Goal: Communication & Community: Answer question/provide support

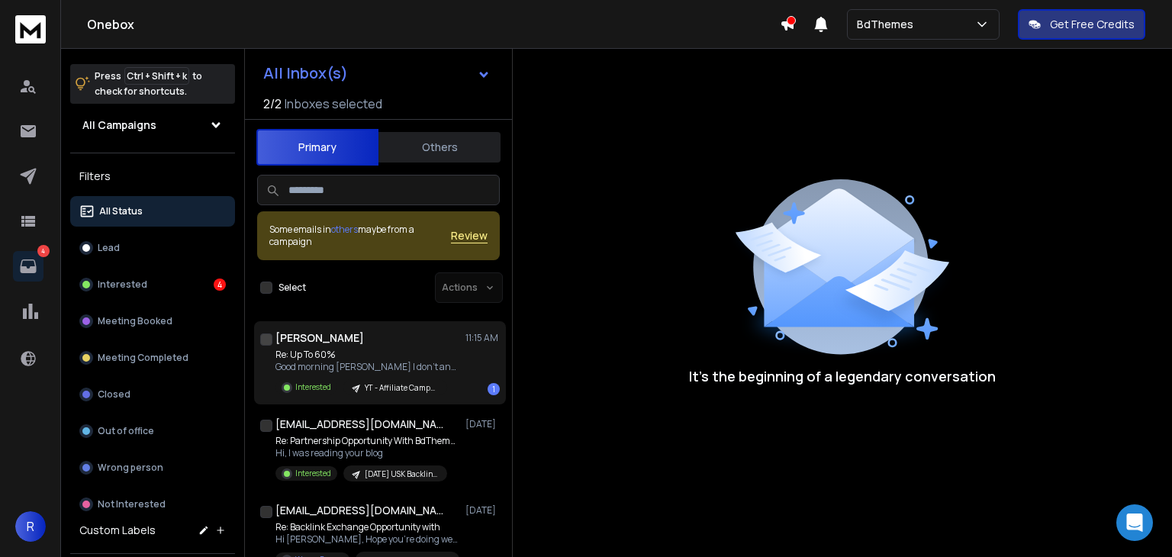
click at [379, 356] on p "Re: Up To 60%" at bounding box center [366, 355] width 183 height 12
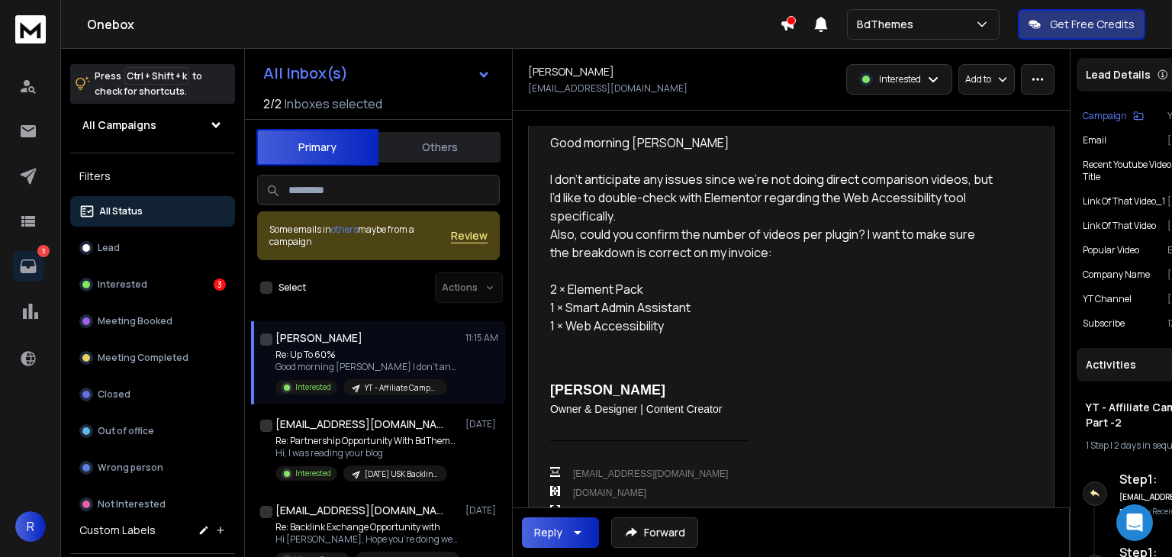
scroll to position [162, 0]
drag, startPoint x: 728, startPoint y: 405, endPoint x: 704, endPoint y: 348, distance: 62.2
click at [704, 348] on div "[PERSON_NAME] Owner & Designer | Content Creator [EMAIL_ADDRESS][DOMAIN_NAME] […" at bounding box center [773, 507] width 446 height 329
click at [704, 348] on div at bounding box center [773, 352] width 446 height 18
drag, startPoint x: 730, startPoint y: 407, endPoint x: 694, endPoint y: 387, distance: 41.0
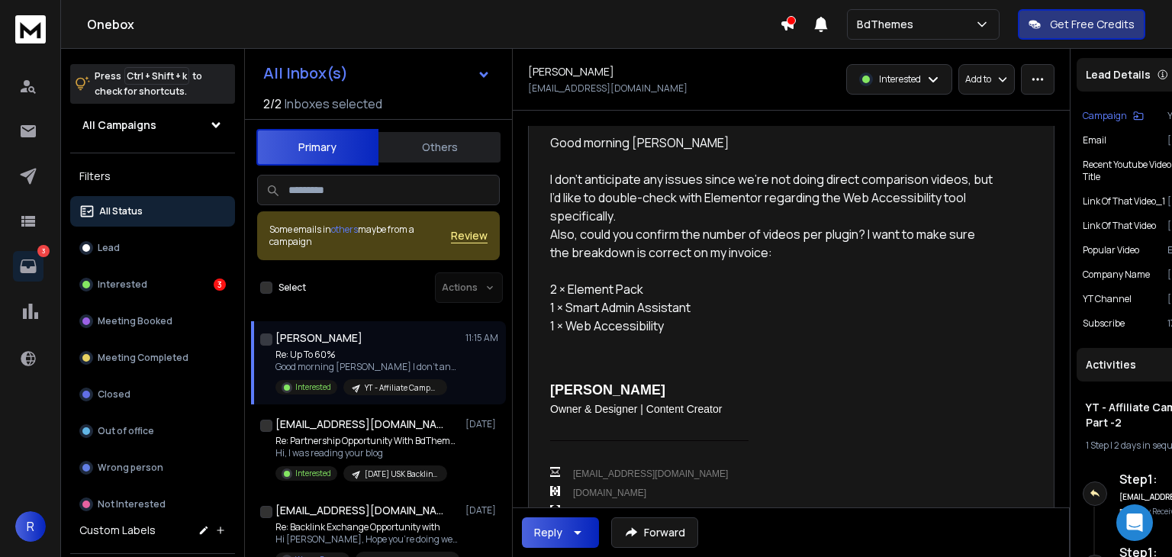
click at [694, 387] on div "[PERSON_NAME] Owner & Designer | Content Creator [EMAIL_ADDRESS][DOMAIN_NAME] […" at bounding box center [773, 507] width 446 height 329
click at [694, 387] on h2 "[PERSON_NAME]" at bounding box center [649, 390] width 198 height 21
drag, startPoint x: 723, startPoint y: 404, endPoint x: 644, endPoint y: 362, distance: 89.8
click at [644, 362] on div "[PERSON_NAME] Owner & Designer | Content Creator [EMAIL_ADDRESS][DOMAIN_NAME] […" at bounding box center [773, 507] width 446 height 329
click at [629, 235] on p "Also, could you confirm the number of videos per plugin? I want to make sure th…" at bounding box center [773, 243] width 446 height 37
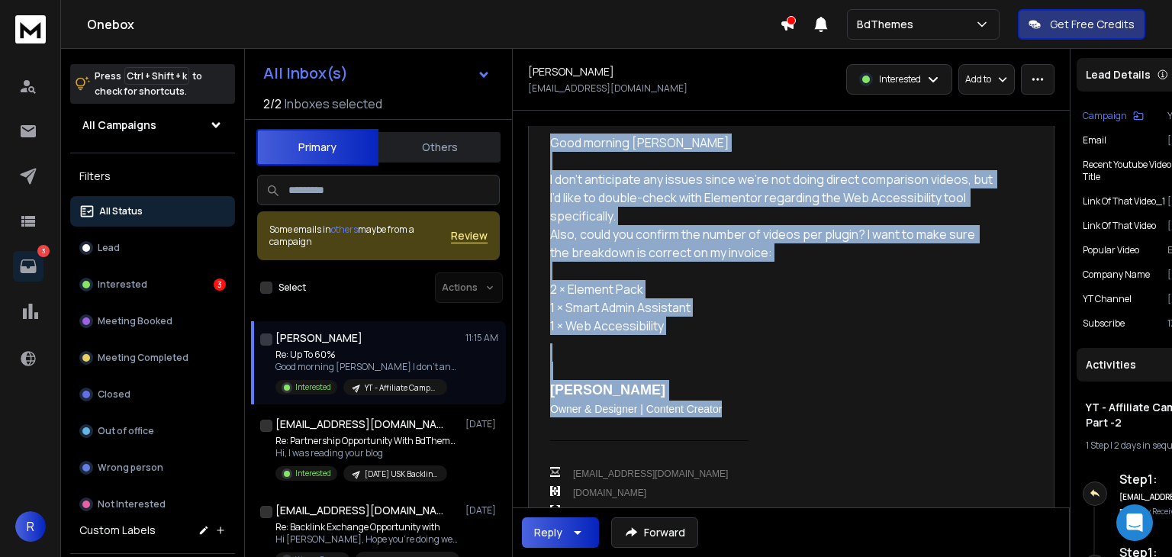
drag, startPoint x: 551, startPoint y: 138, endPoint x: 720, endPoint y: 401, distance: 313.1
copy div "Good morning Mohan I don’t anticipate any issues since we’re not doing direct c…"
click at [800, 168] on div at bounding box center [773, 161] width 446 height 18
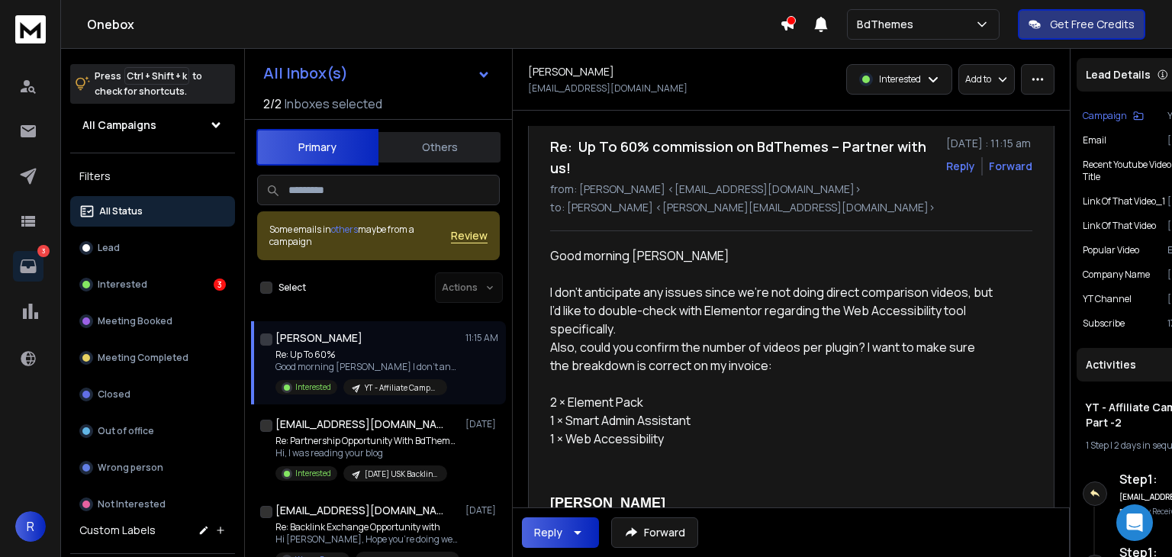
scroll to position [40, 0]
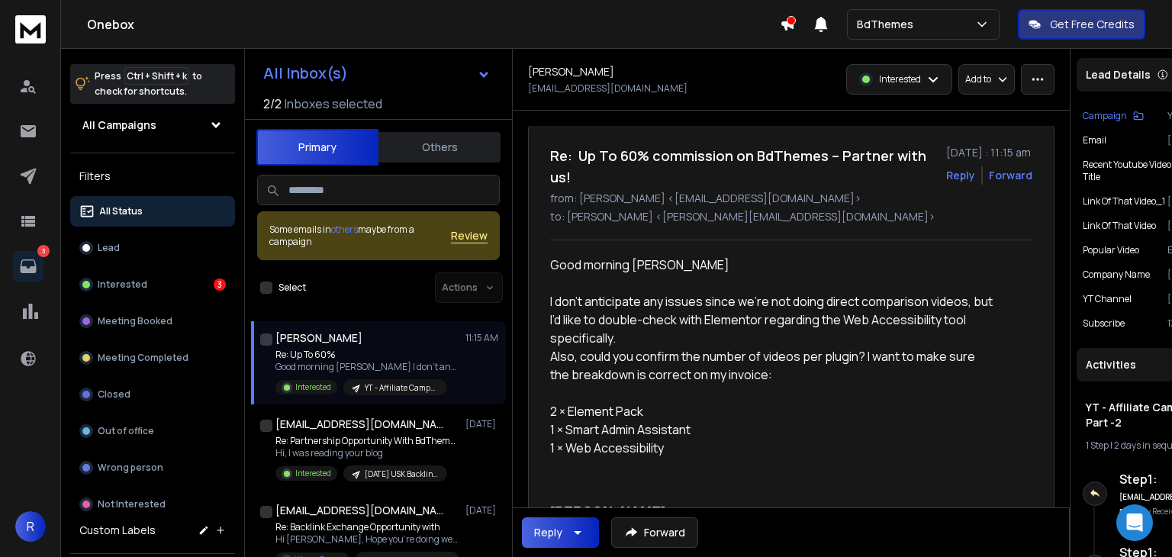
click at [974, 174] on button "Reply" at bounding box center [960, 175] width 29 height 15
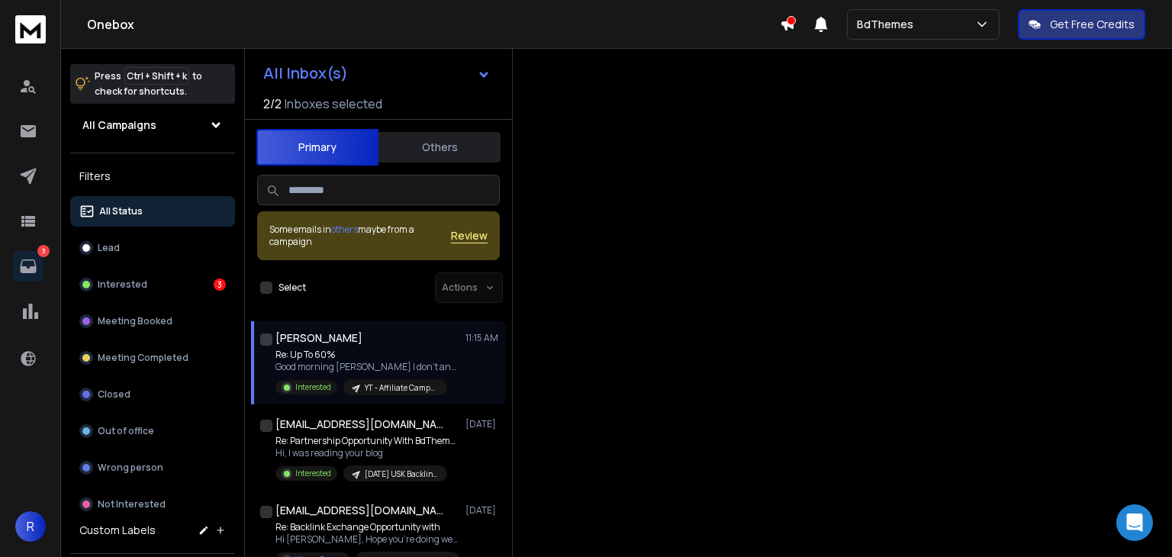
scroll to position [0, 0]
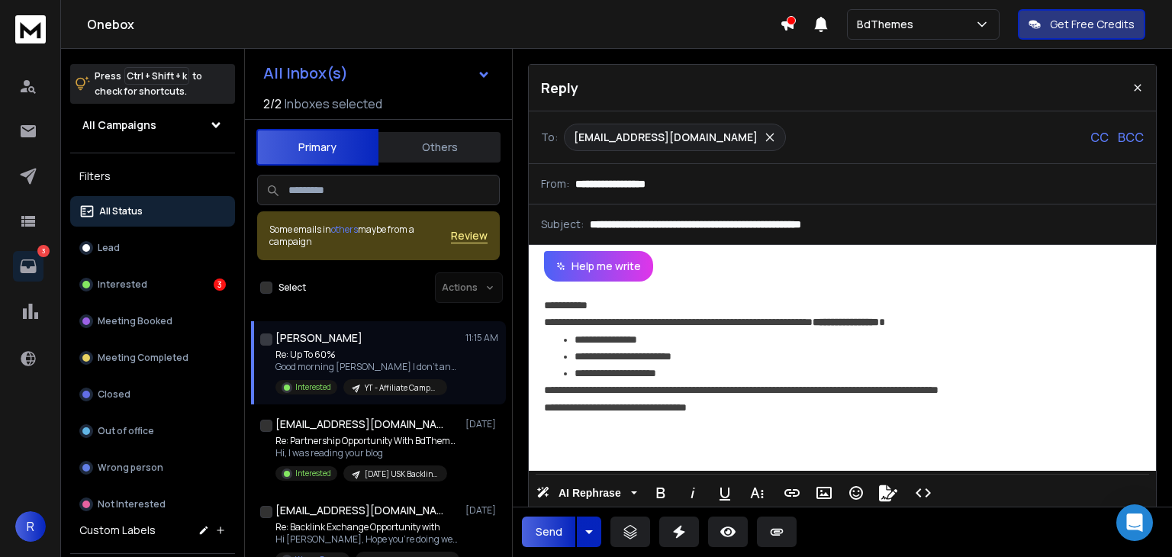
click at [733, 408] on p "**********" at bounding box center [835, 407] width 582 height 17
click at [882, 489] on icon "button" at bounding box center [888, 493] width 18 height 16
click at [611, 304] on p "**********" at bounding box center [835, 305] width 582 height 17
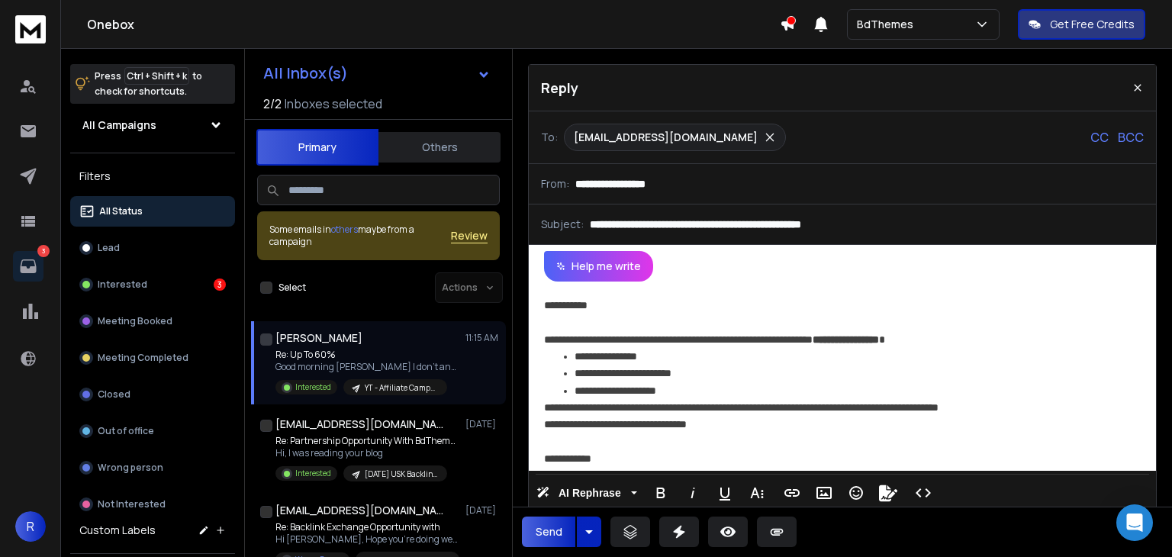
click at [611, 304] on p "**********" at bounding box center [835, 305] width 582 height 17
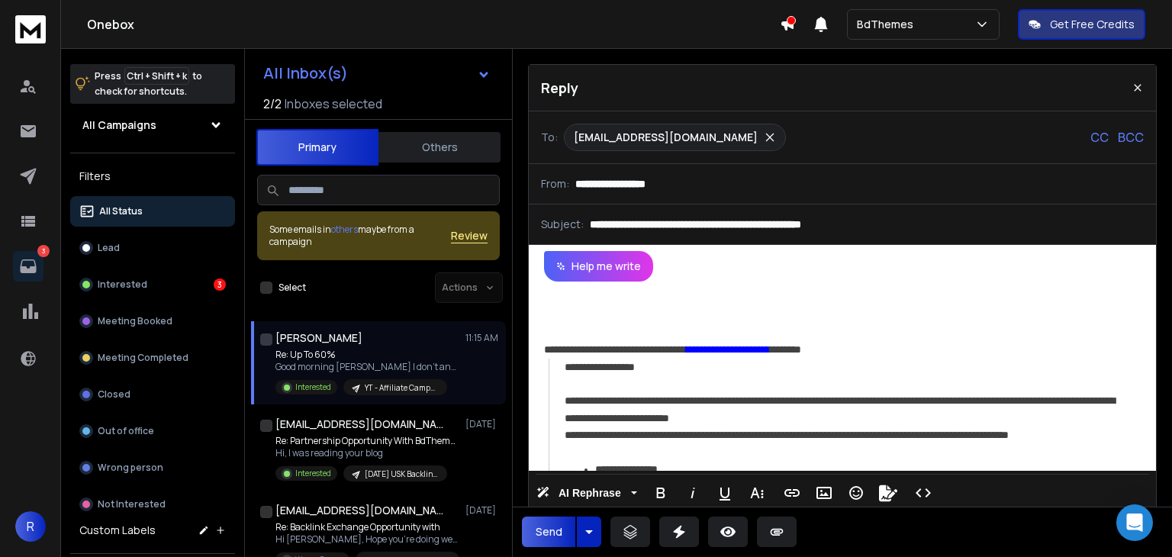
scroll to position [229, 0]
click at [556, 528] on button "Send" at bounding box center [548, 532] width 53 height 31
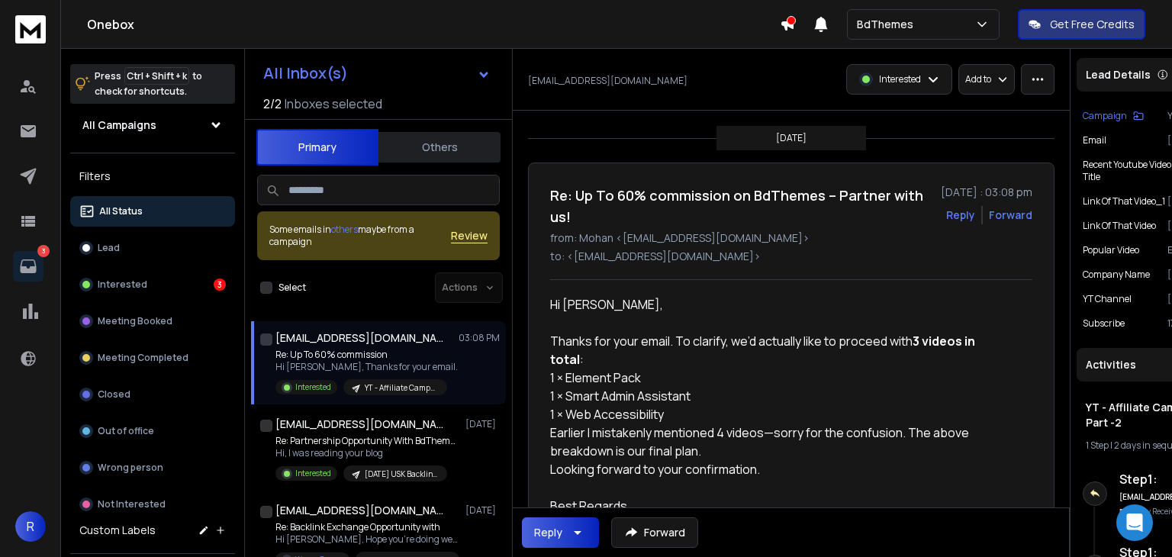
scroll to position [11, 0]
click at [601, 31] on h1 "Onebox" at bounding box center [433, 24] width 693 height 18
click at [577, 20] on h1 "Onebox" at bounding box center [433, 24] width 693 height 18
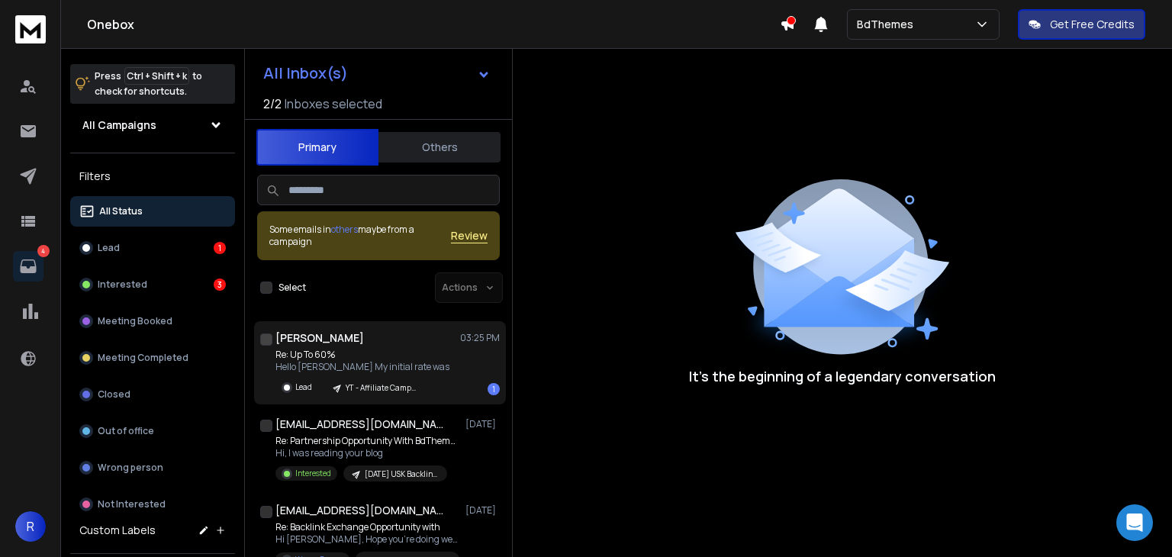
click at [387, 369] on p "Hello [PERSON_NAME] My initial rate was" at bounding box center [362, 367] width 174 height 12
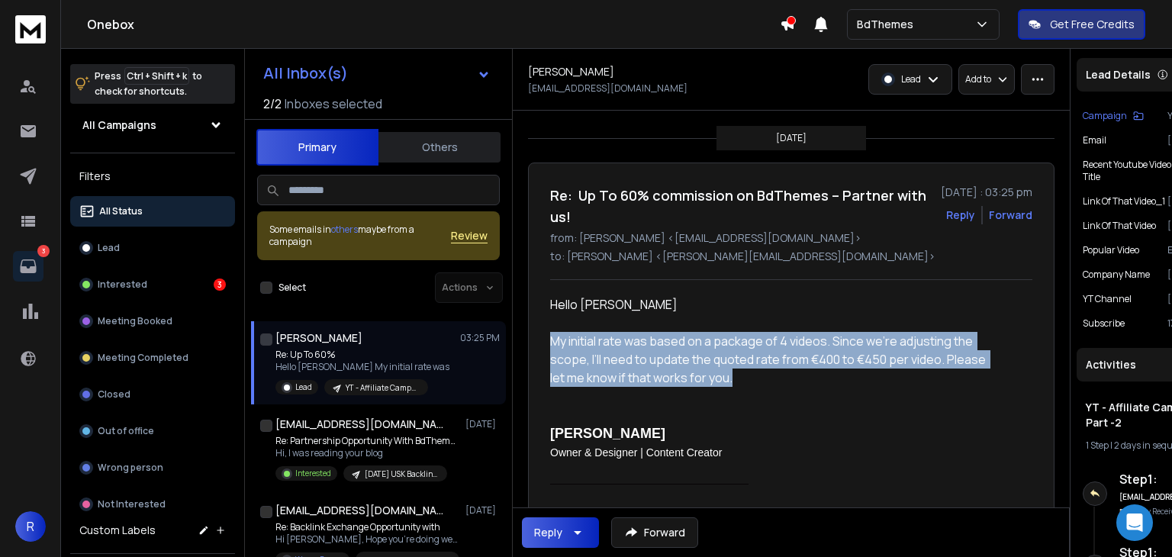
drag, startPoint x: 550, startPoint y: 337, endPoint x: 741, endPoint y: 378, distance: 195.2
click at [741, 378] on div "My initial rate was based on a package of 4 videos. Since we’re adjusting the s…" at bounding box center [773, 359] width 446 height 55
drag, startPoint x: 550, startPoint y: 297, endPoint x: 777, endPoint y: 374, distance: 239.4
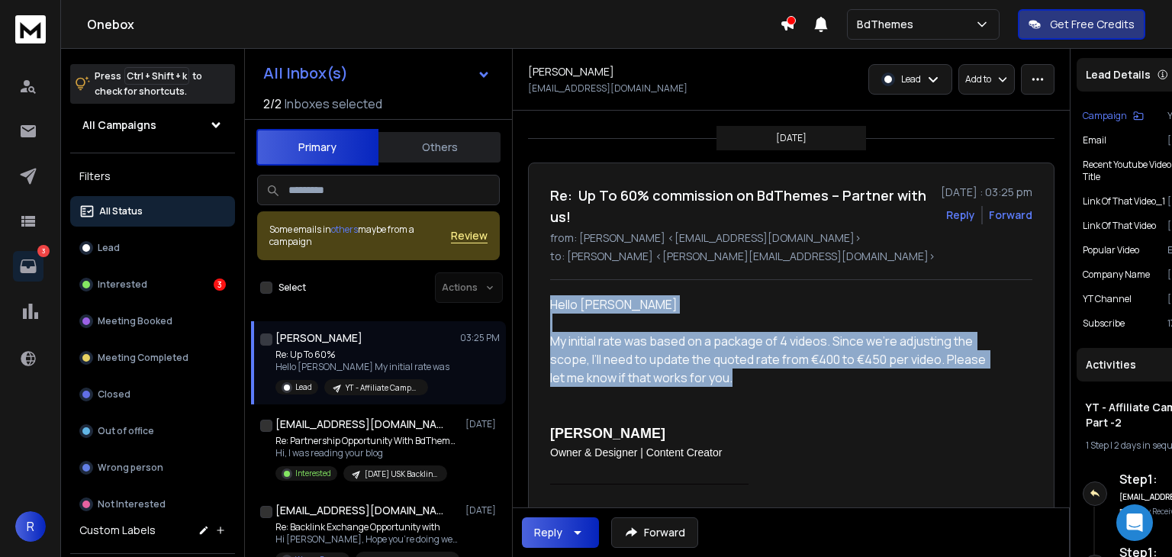
click at [778, 377] on div "My initial rate was based on a package of 4 videos. Since we’re adjusting the s…" at bounding box center [773, 359] width 446 height 55
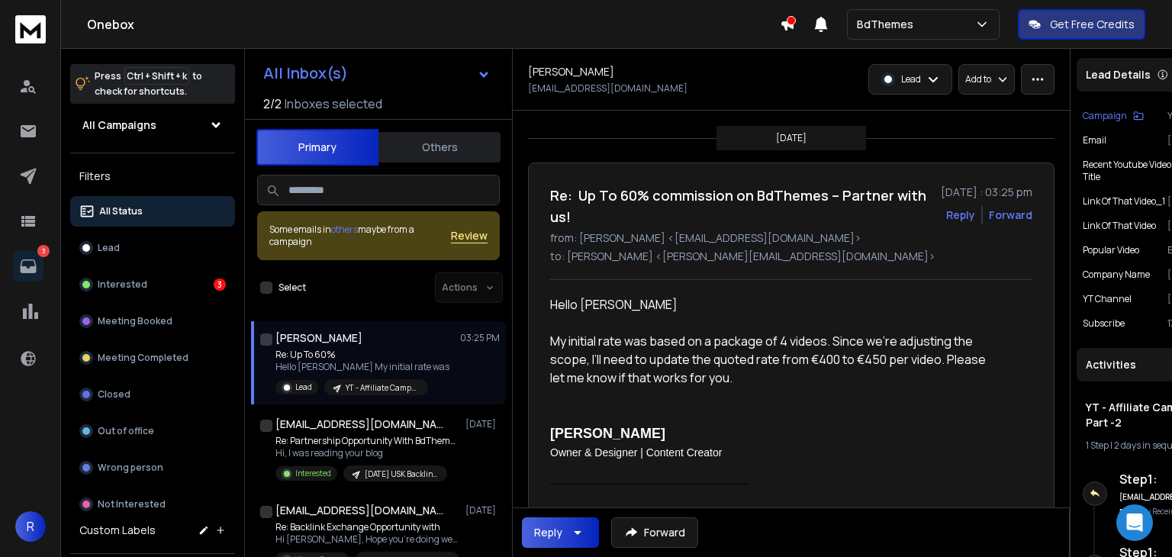
click at [730, 66] on div "Andrea Egli-Hehl Andrea Egli-Hehl contact@studioegli.com" at bounding box center [657, 79] width 259 height 31
click at [553, 33] on h1 "Onebox" at bounding box center [433, 24] width 693 height 18
click at [565, 20] on h1 "Onebox" at bounding box center [433, 24] width 693 height 18
click at [591, 25] on h1 "Onebox" at bounding box center [433, 24] width 693 height 18
click at [568, 17] on h1 "Onebox" at bounding box center [433, 24] width 693 height 18
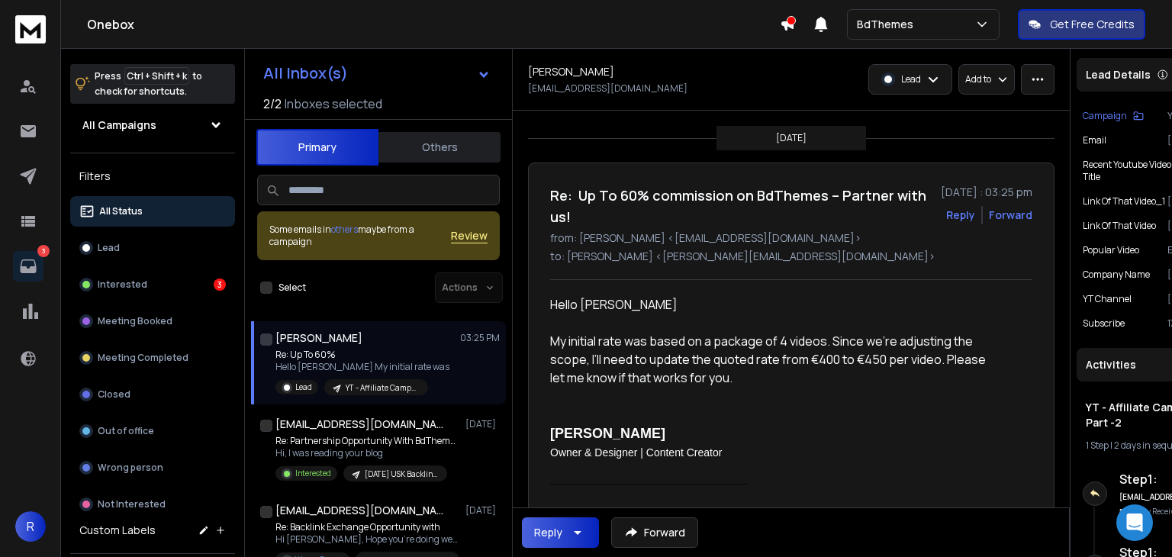
click at [742, 456] on div "[PERSON_NAME] Owner & Designer | Content Creator [EMAIL_ADDRESS][DOMAIN_NAME] […" at bounding box center [773, 551] width 446 height 329
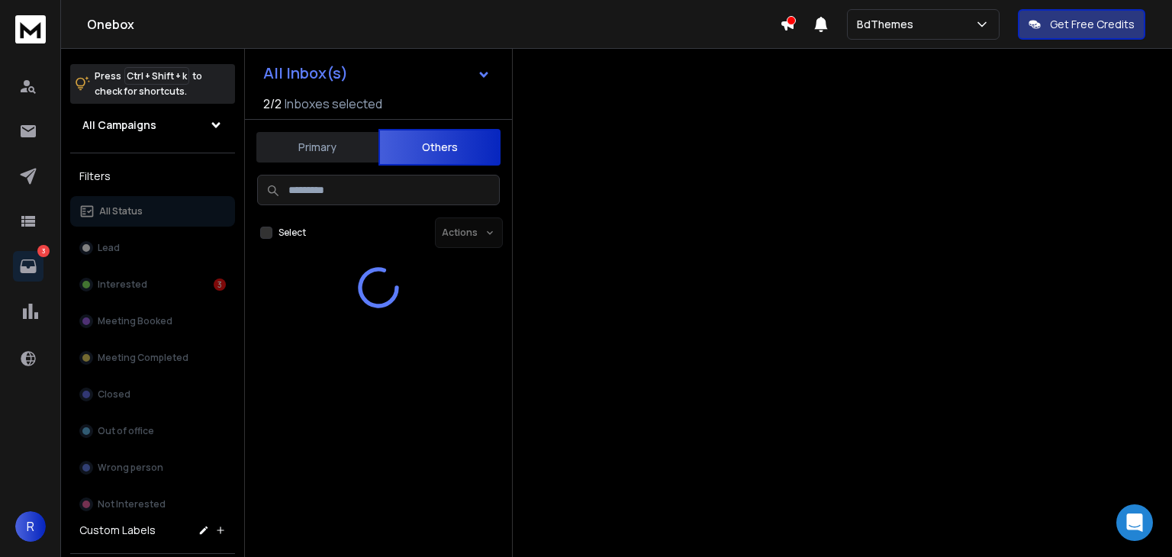
click at [423, 154] on button "Others" at bounding box center [440, 147] width 122 height 37
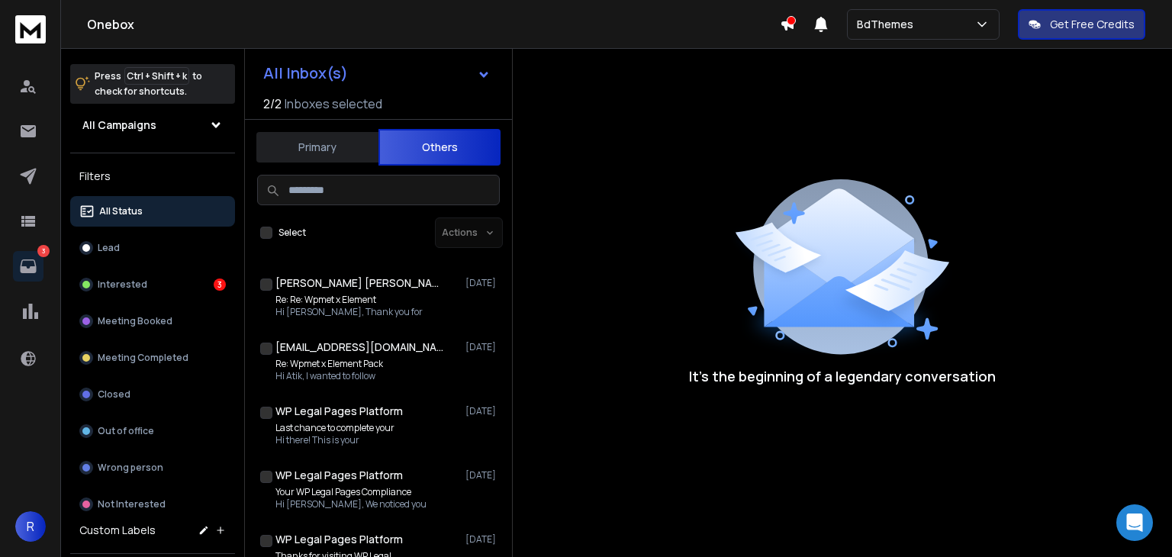
click at [322, 153] on button "Primary" at bounding box center [317, 147] width 122 height 34
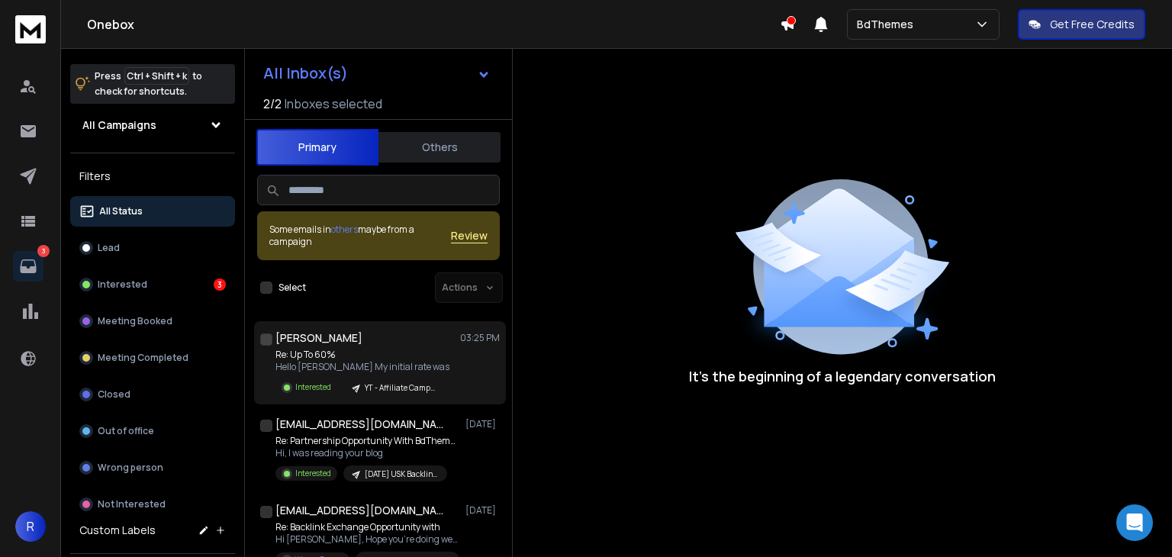
click at [400, 355] on p "Re: Up To 60%" at bounding box center [362, 355] width 174 height 12
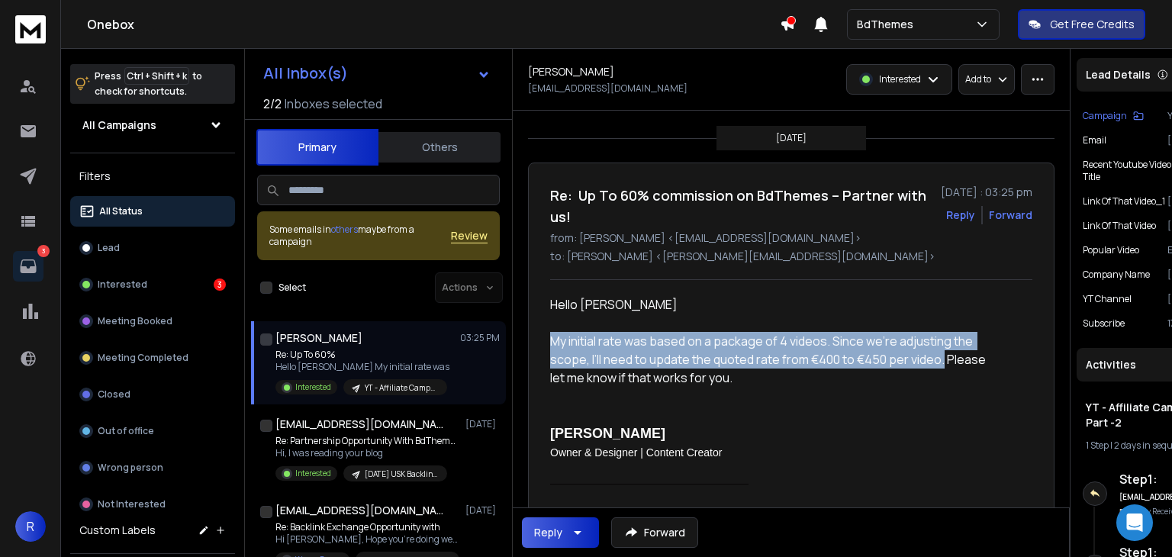
drag, startPoint x: 553, startPoint y: 338, endPoint x: 944, endPoint y: 359, distance: 392.1
click at [944, 359] on div "My initial rate was based on a package of 4 videos. Since we’re adjusting the s…" at bounding box center [773, 359] width 446 height 55
drag, startPoint x: 549, startPoint y: 333, endPoint x: 759, endPoint y: 373, distance: 213.6
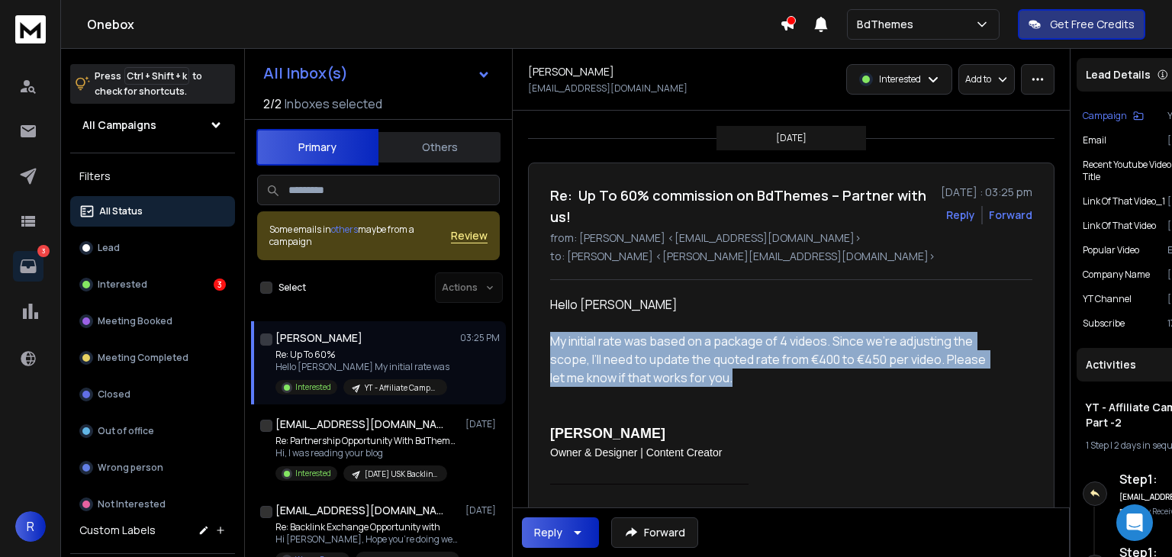
click at [681, 343] on div "My initial rate was based on a package of 4 videos. Since we’re adjusting the s…" at bounding box center [773, 359] width 446 height 55
drag, startPoint x: 727, startPoint y: 455, endPoint x: 572, endPoint y: 312, distance: 210.6
click at [705, 372] on div "My initial rate was based on a package of 4 videos. Since we’re adjusting the s…" at bounding box center [773, 359] width 446 height 55
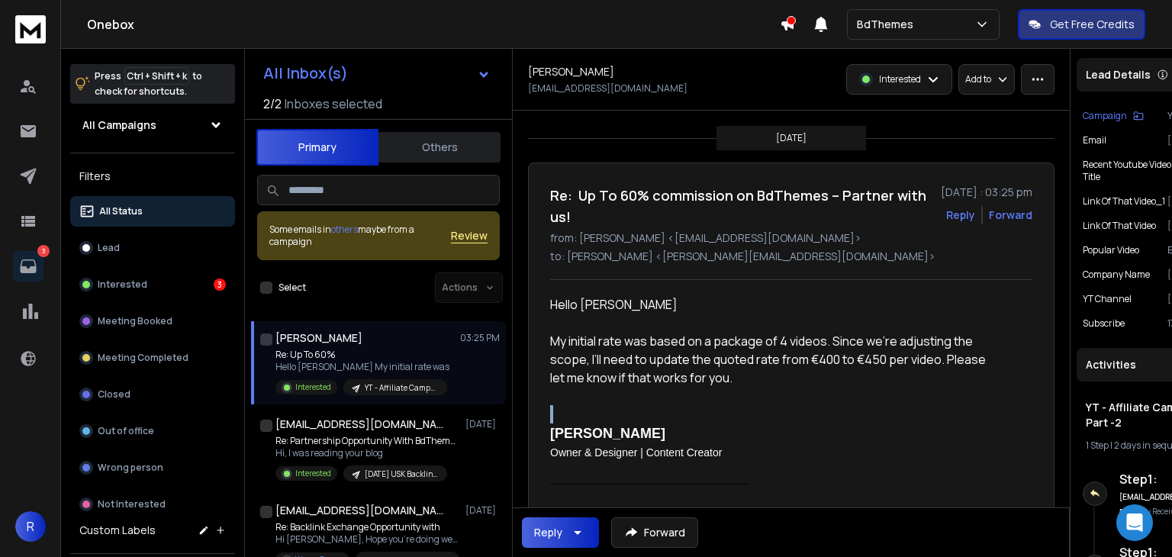
drag, startPoint x: 727, startPoint y: 451, endPoint x: 652, endPoint y: 413, distance: 83.3
click at [652, 413] on div "[PERSON_NAME] Owner & Designer | Content Creator [EMAIL_ADDRESS][DOMAIN_NAME] […" at bounding box center [773, 551] width 446 height 329
click at [711, 395] on div at bounding box center [773, 396] width 446 height 18
drag, startPoint x: 723, startPoint y: 452, endPoint x: 701, endPoint y: 446, distance: 22.8
click at [701, 446] on div "[PERSON_NAME] Owner & Designer | Content Creator [EMAIL_ADDRESS][DOMAIN_NAME] […" at bounding box center [773, 551] width 446 height 329
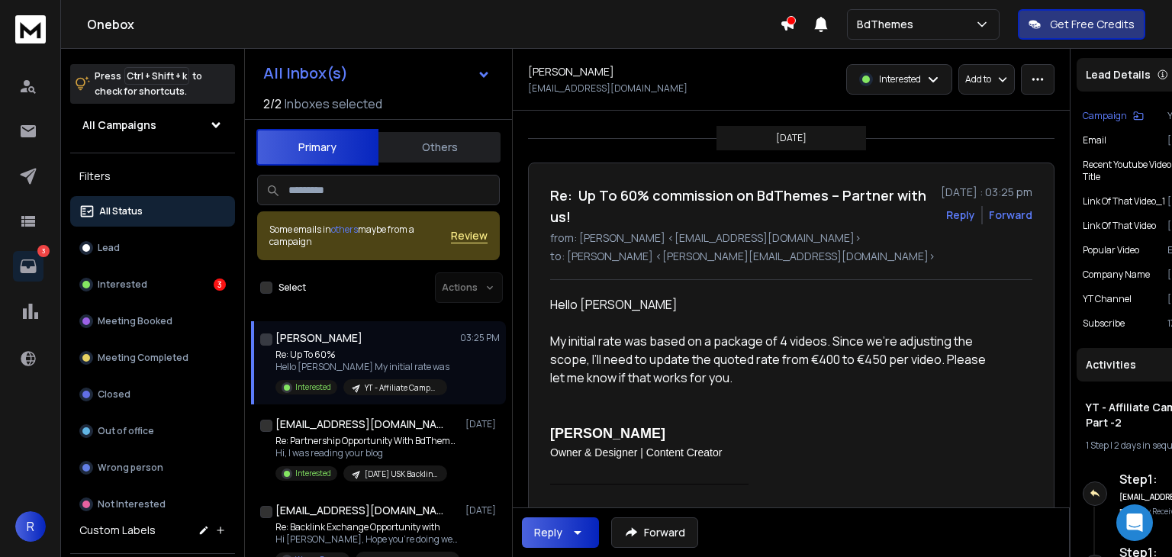
click at [562, 345] on div "My initial rate was based on a package of 4 videos. Since we’re adjusting the s…" at bounding box center [773, 359] width 446 height 55
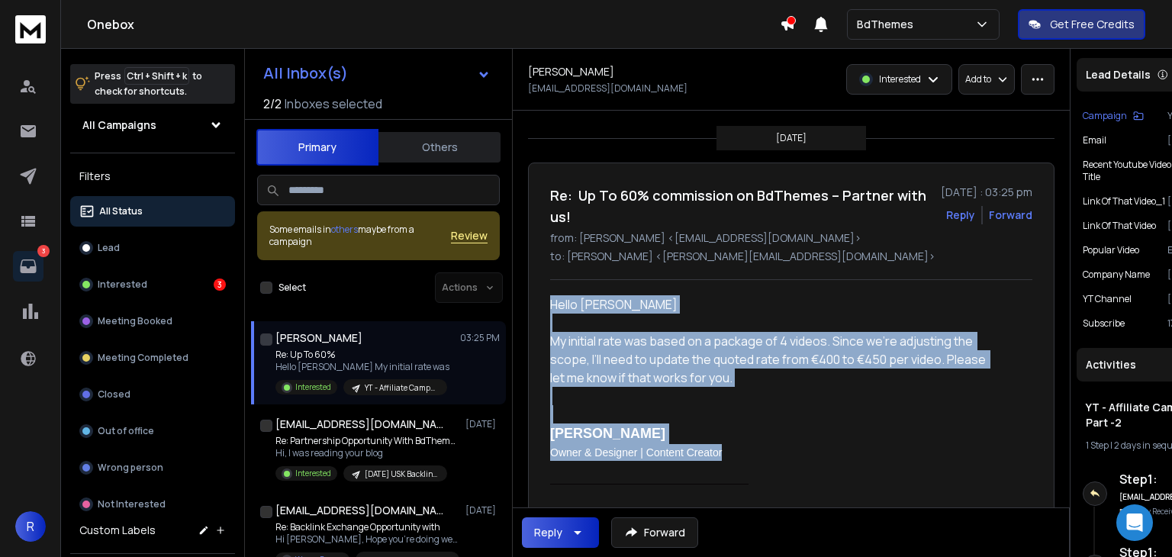
drag, startPoint x: 549, startPoint y: 298, endPoint x: 720, endPoint y: 456, distance: 232.8
copy div "Hello Mohan My initial rate was based on a package of 4 videos. Since we’re adj…"
click at [955, 214] on button "Reply" at bounding box center [960, 215] width 29 height 15
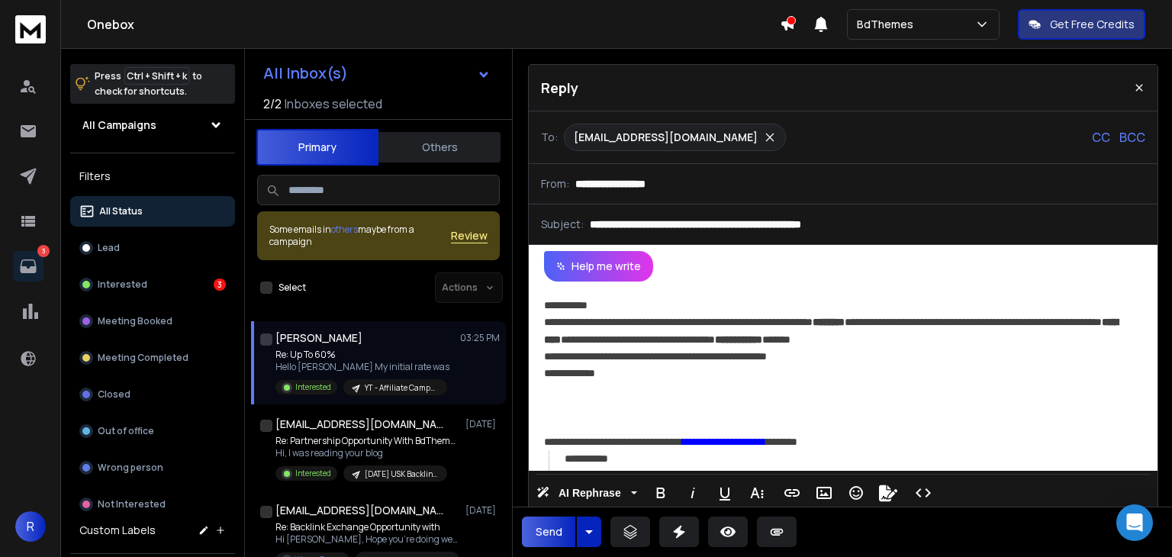
click at [652, 306] on p "**********" at bounding box center [835, 305] width 582 height 17
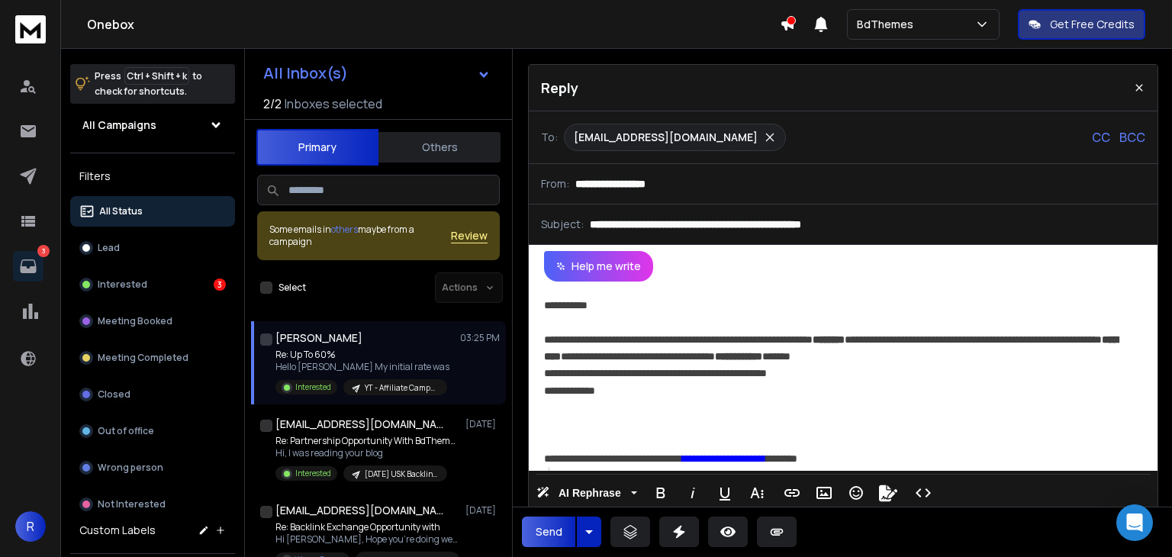
click at [1034, 358] on p "**********" at bounding box center [835, 348] width 582 height 34
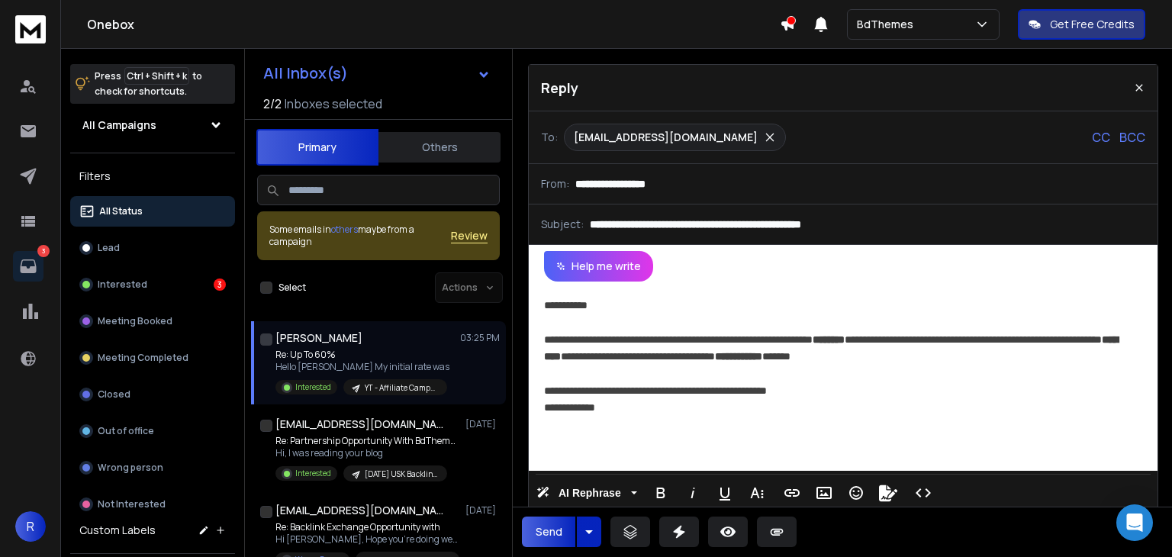
click at [853, 386] on p "**********" at bounding box center [835, 390] width 582 height 17
click at [653, 411] on div at bounding box center [843, 407] width 598 height 17
click at [658, 419] on p "**********" at bounding box center [835, 424] width 582 height 17
click at [913, 482] on button "Code View" at bounding box center [923, 493] width 29 height 31
click at [892, 488] on button "Signature" at bounding box center [888, 493] width 29 height 31
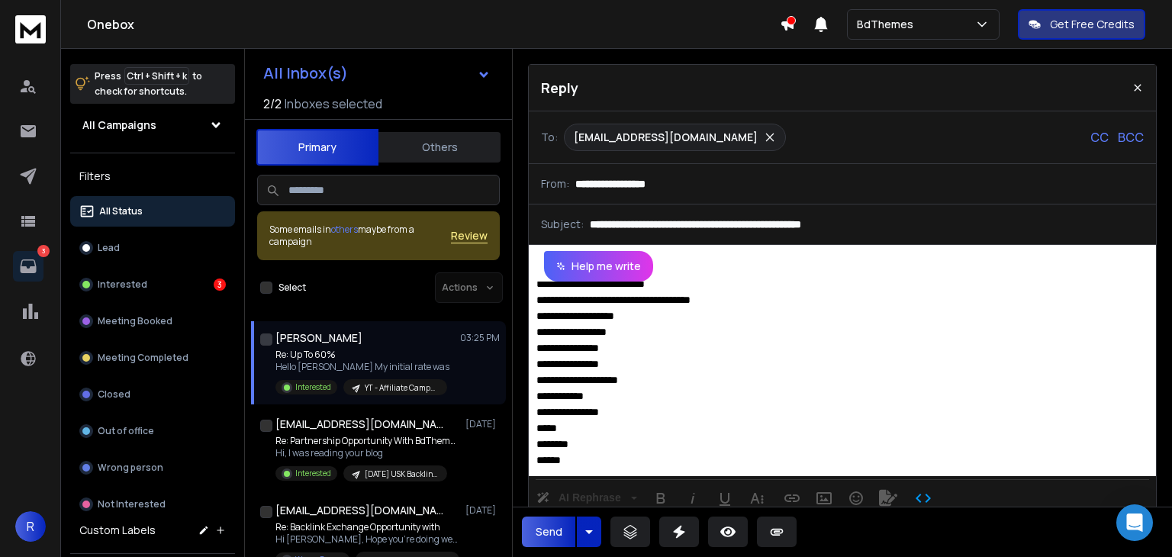
scroll to position [117735, 0]
click at [928, 495] on icon "button" at bounding box center [923, 498] width 18 height 18
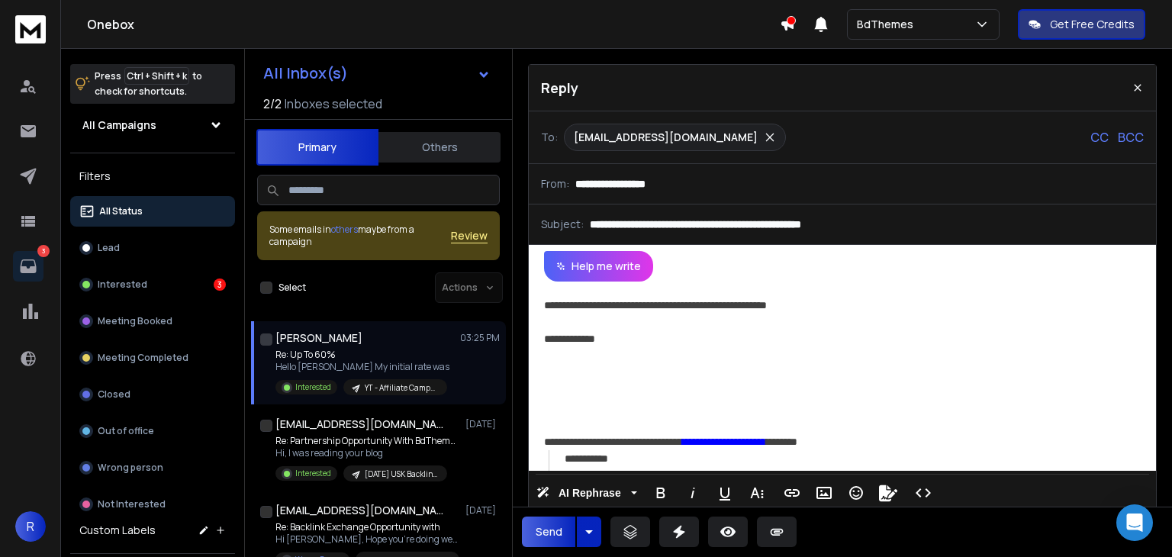
scroll to position [76, 0]
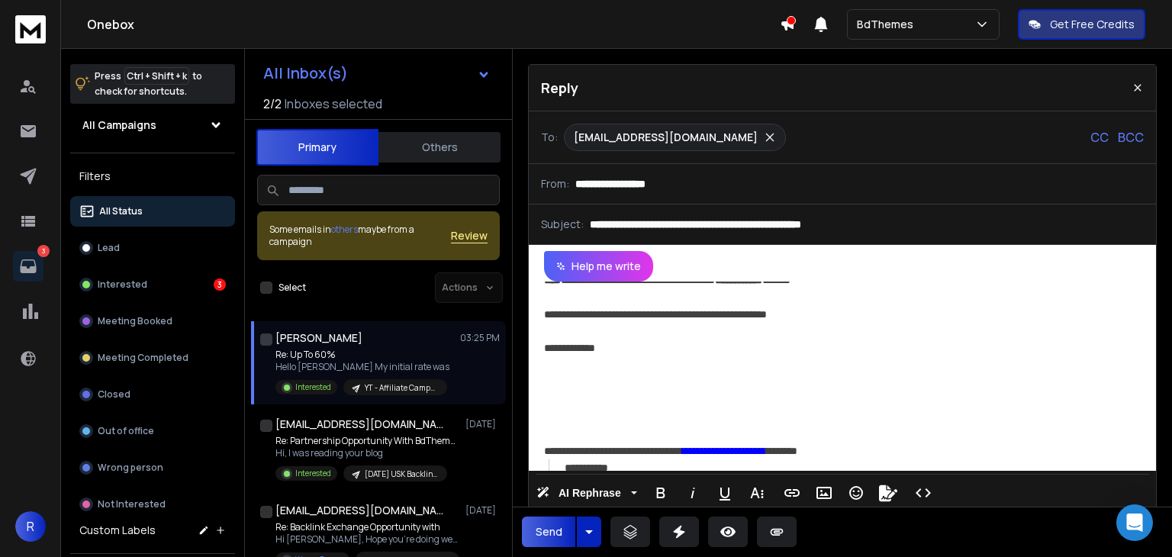
click at [671, 355] on p "**********" at bounding box center [835, 348] width 582 height 17
click at [893, 493] on icon "button" at bounding box center [888, 493] width 18 height 16
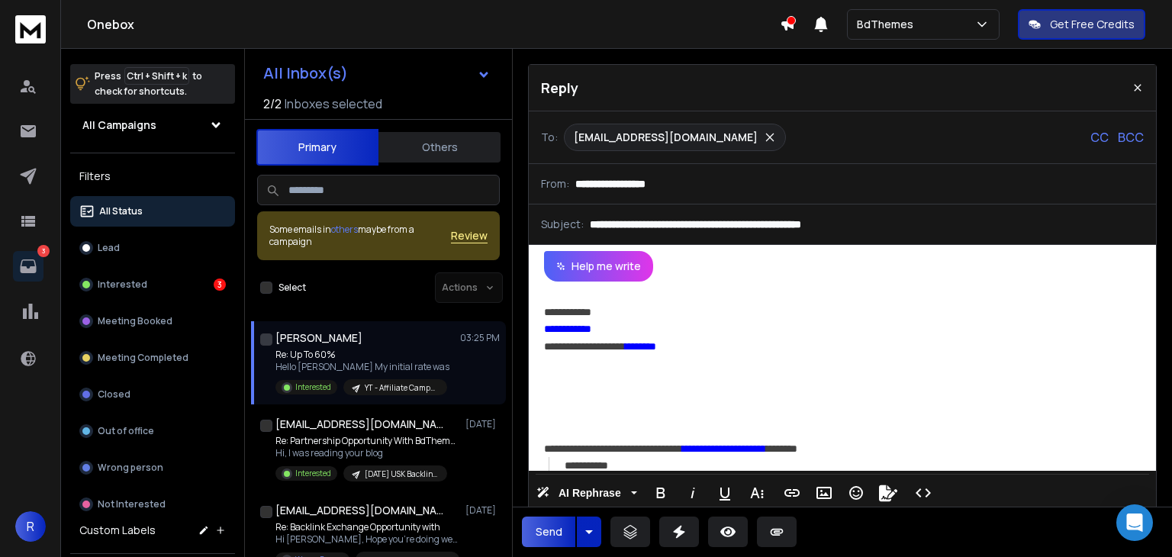
scroll to position [153, 0]
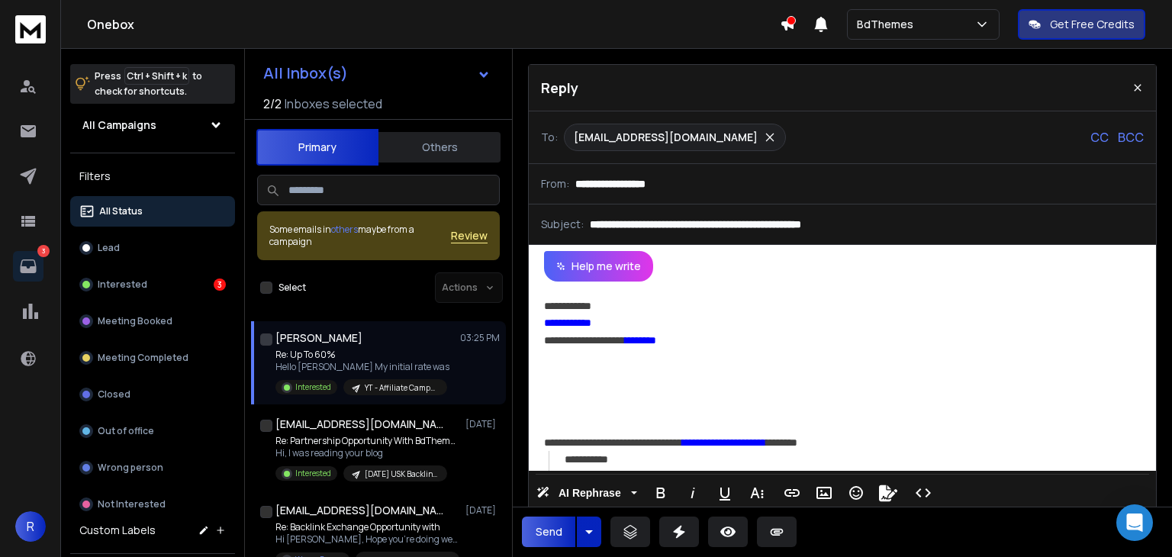
click at [547, 527] on button "Send" at bounding box center [548, 532] width 53 height 31
